Goal: Task Accomplishment & Management: Manage account settings

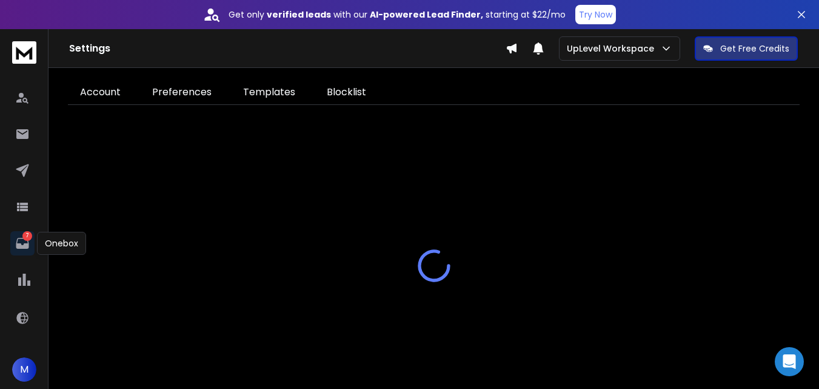
click at [26, 241] on p "7" at bounding box center [27, 236] width 10 height 10
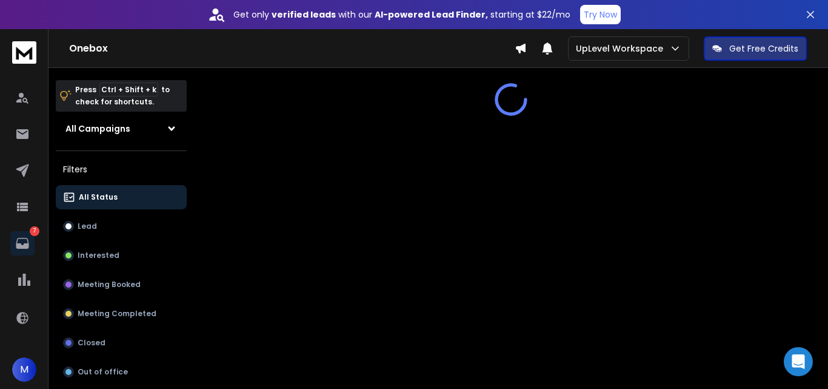
scroll to position [332, 0]
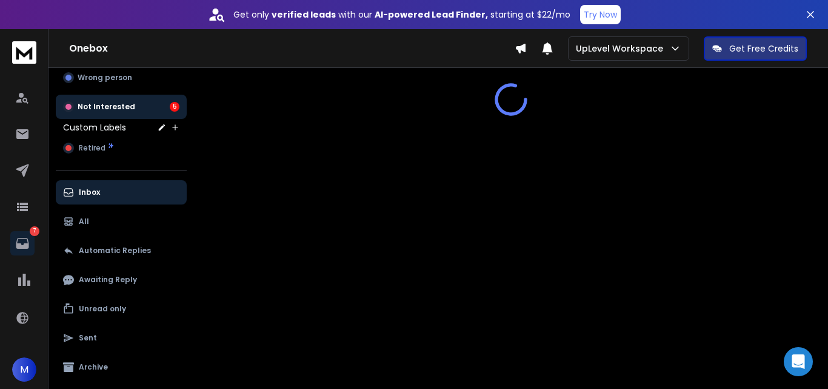
click at [147, 100] on button "Not Interested 5" at bounding box center [121, 107] width 131 height 24
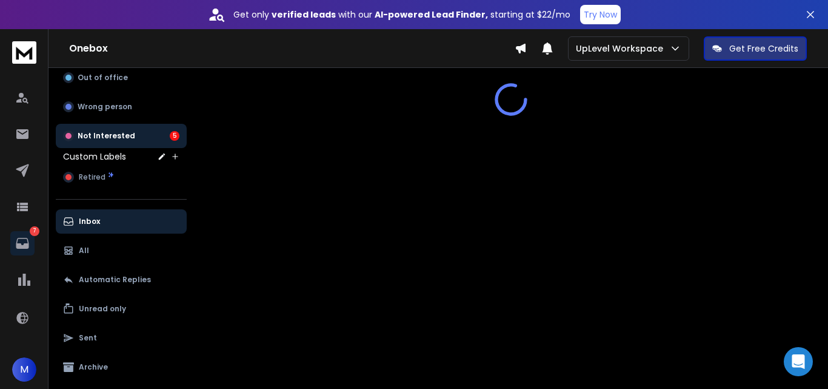
scroll to position [303, 0]
click at [135, 124] on button "Not Interested 5" at bounding box center [121, 136] width 131 height 24
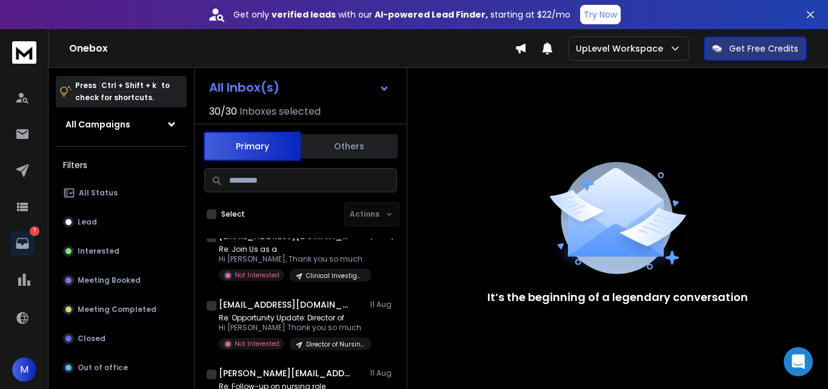
scroll to position [0, 0]
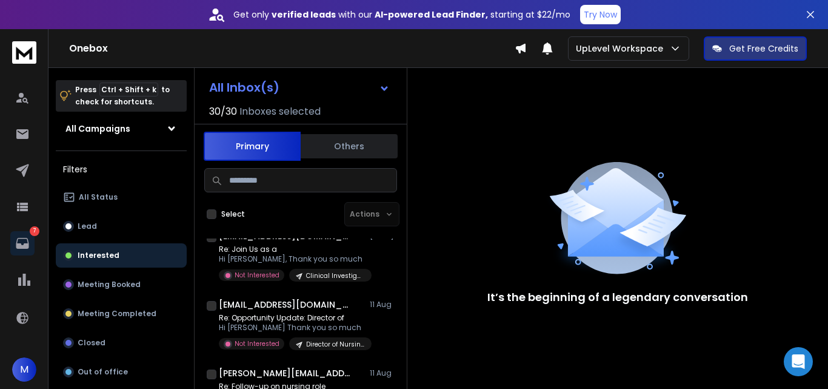
click at [153, 249] on button "Interested" at bounding box center [121, 255] width 131 height 24
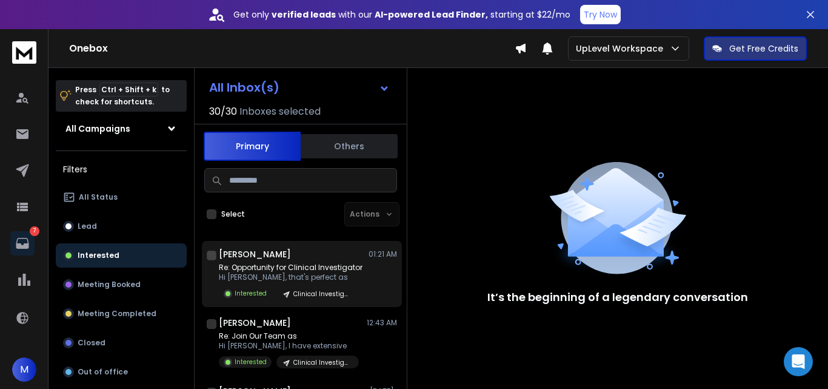
click at [348, 267] on p "Re: Opportunity for Clinical Investigator" at bounding box center [291, 267] width 144 height 10
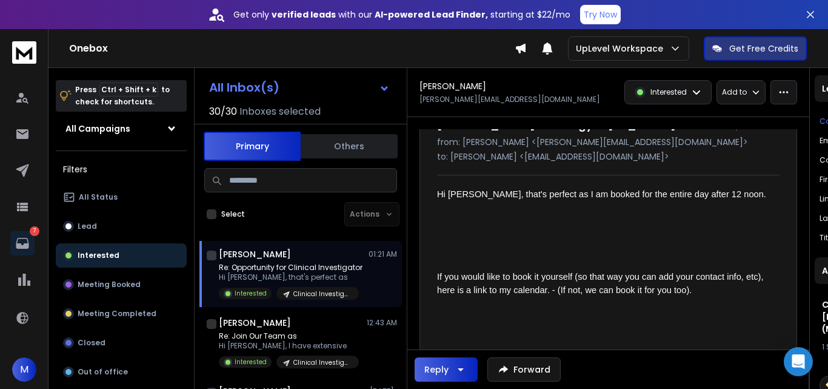
scroll to position [145, 0]
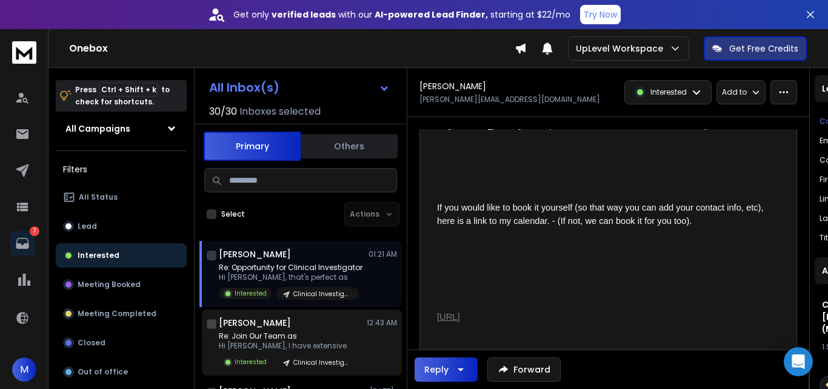
click at [335, 347] on p "Hi [PERSON_NAME], I have extensive" at bounding box center [289, 346] width 140 height 10
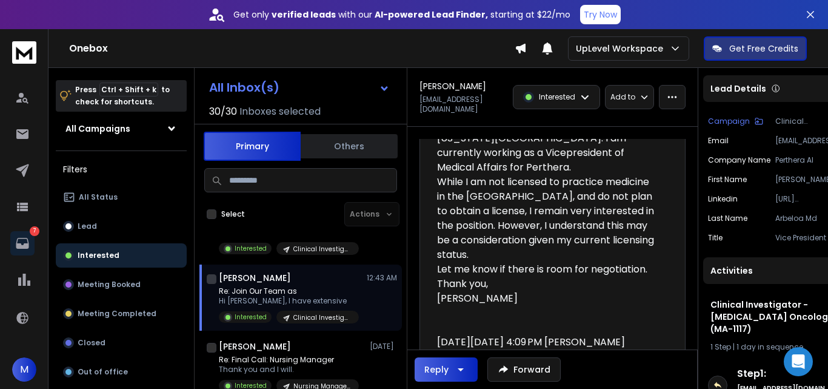
scroll to position [113, 0]
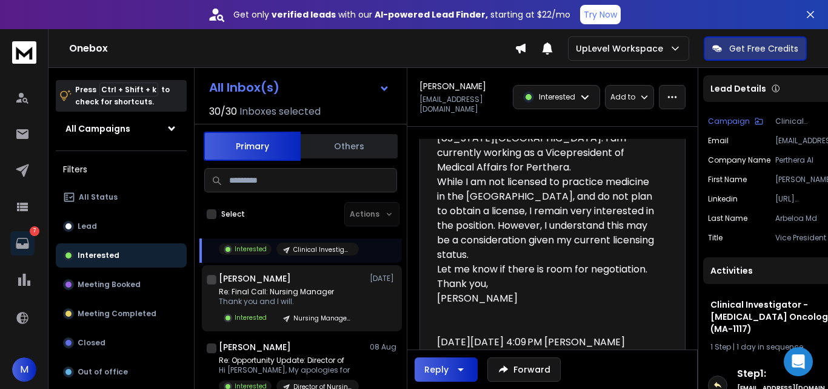
click at [367, 286] on div "[PERSON_NAME] [DATE] Re: Final Call: Nursing Manager Thank you and I will. Inte…" at bounding box center [308, 298] width 178 height 52
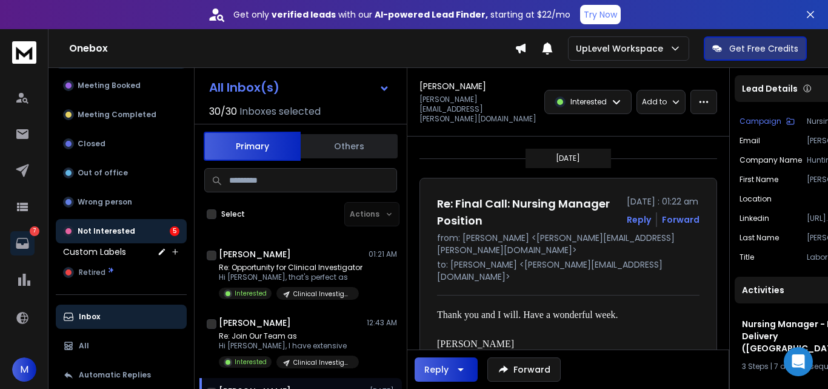
scroll to position [192, 0]
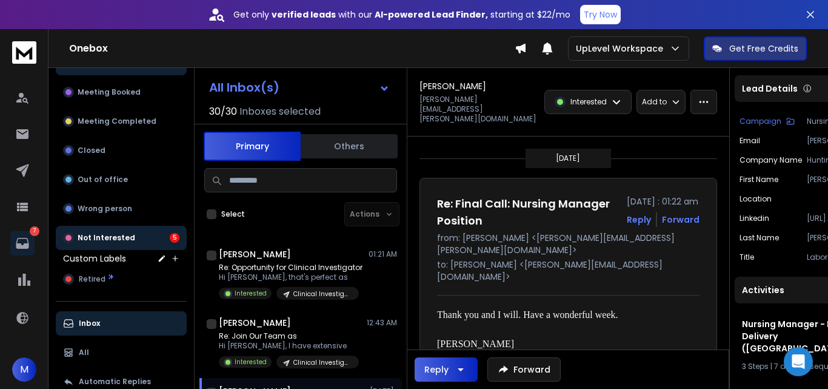
click at [128, 236] on p "Not Interested" at bounding box center [107, 238] width 58 height 10
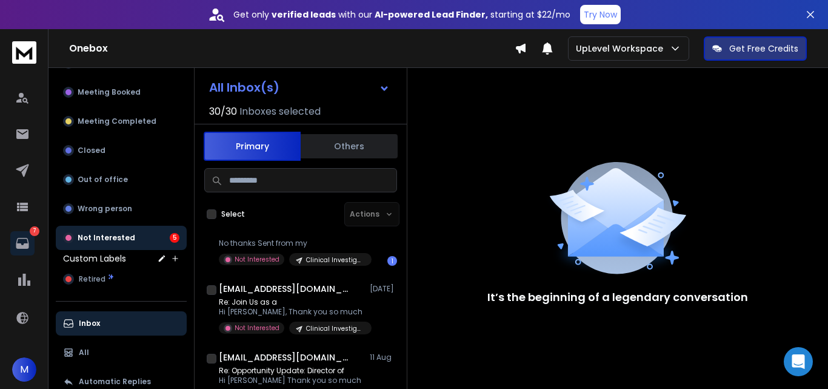
scroll to position [324, 0]
